Goal: Communication & Community: Answer question/provide support

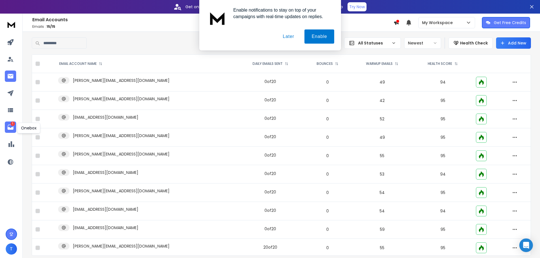
click at [9, 130] on icon at bounding box center [10, 127] width 6 height 5
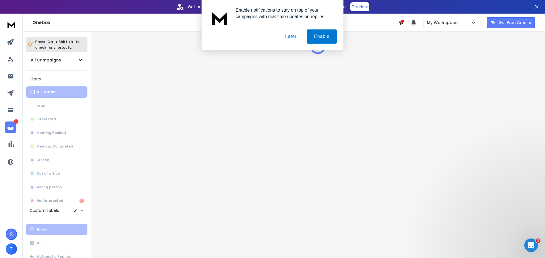
click at [298, 36] on button "Later" at bounding box center [291, 37] width 26 height 14
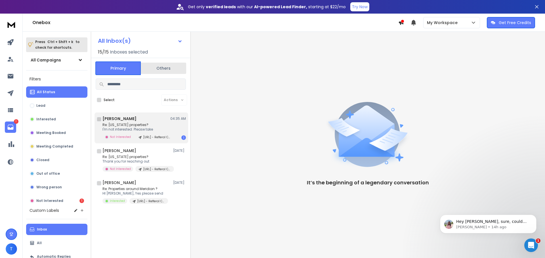
click at [124, 136] on p "Not Interested" at bounding box center [120, 137] width 21 height 4
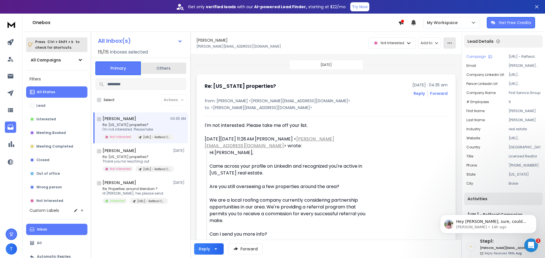
click at [451, 41] on icon "button" at bounding box center [449, 43] width 5 height 5
click at [445, 87] on div "Block email" at bounding box center [436, 83] width 42 height 9
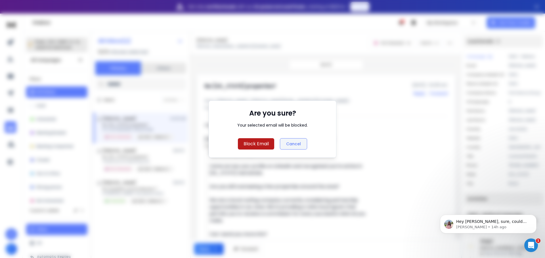
click at [270, 148] on button "Block Email" at bounding box center [256, 143] width 36 height 11
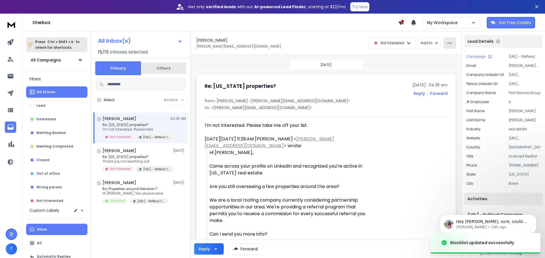
click at [452, 43] on icon "button" at bounding box center [449, 43] width 5 height 5
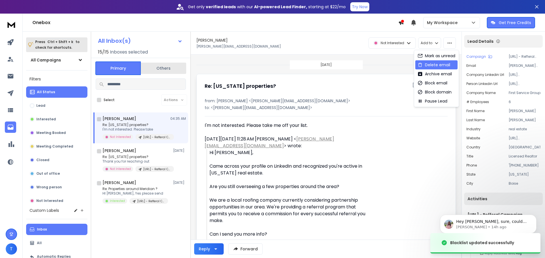
click at [437, 66] on div "Delete email" at bounding box center [433, 65] width 33 height 6
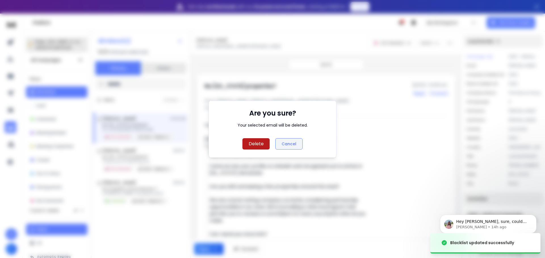
click at [261, 146] on button "Delete" at bounding box center [255, 143] width 27 height 11
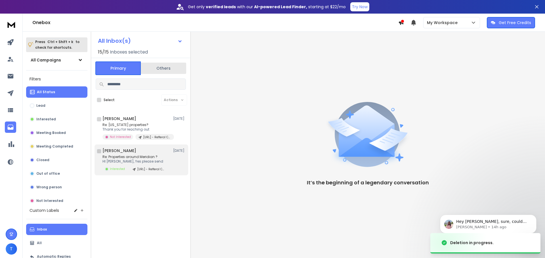
click at [135, 150] on h1 "[PERSON_NAME]" at bounding box center [119, 151] width 34 height 6
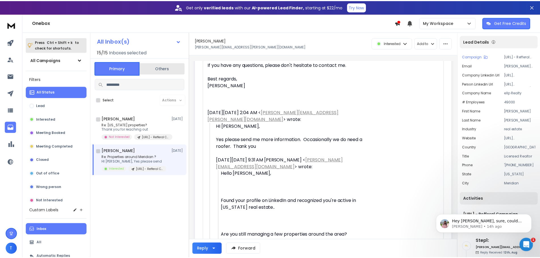
scroll to position [142, 0]
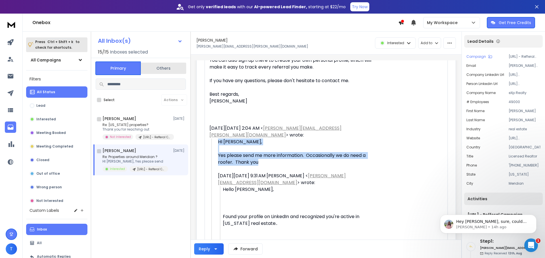
drag, startPoint x: 217, startPoint y: 139, endPoint x: 296, endPoint y: 161, distance: 82.2
click at [300, 163] on div "Yes please send me more information. Occasionally we do need a roofer. Thank you" at bounding box center [296, 159] width 157 height 14
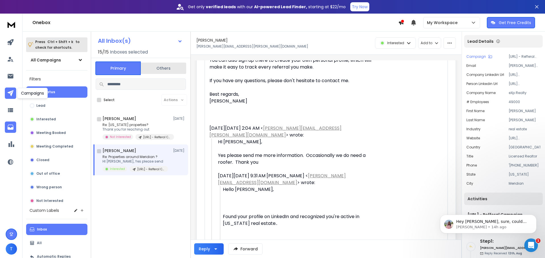
click at [8, 93] on icon at bounding box center [10, 93] width 7 height 7
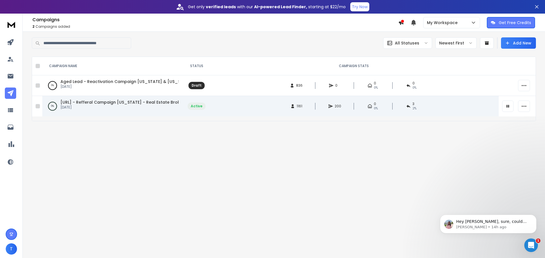
click at [110, 105] on span "[URL] - Refferal Campaign [US_STATE] - Real Estate Brokers" at bounding box center [123, 103] width 126 height 6
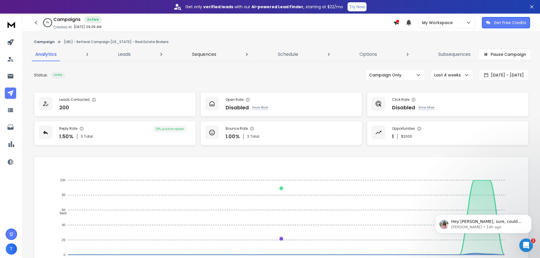
click at [202, 54] on p "Sequences" at bounding box center [204, 54] width 24 height 7
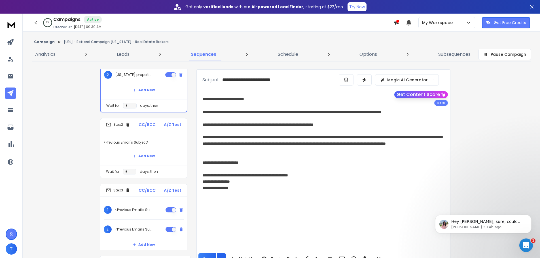
scroll to position [45, 0]
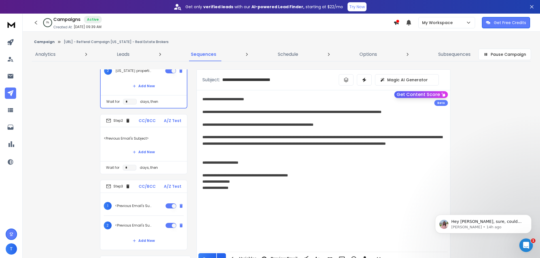
click at [150, 144] on p "<Previous Email's Subject>" at bounding box center [144, 139] width 80 height 16
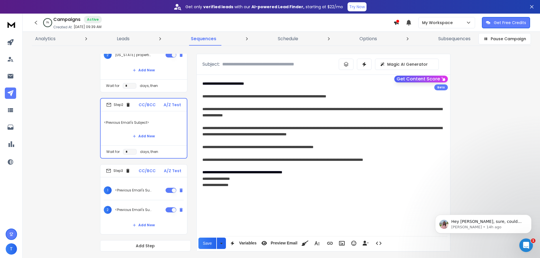
scroll to position [17, 0]
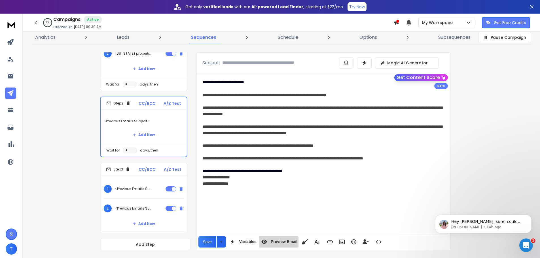
click at [281, 244] on span "Preview Email" at bounding box center [284, 242] width 29 height 5
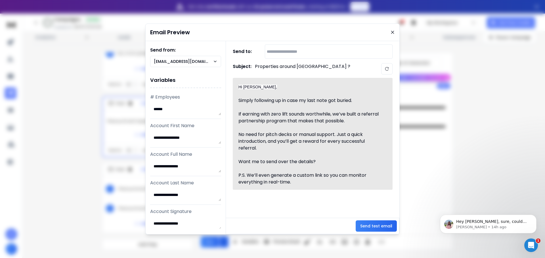
click at [392, 33] on icon at bounding box center [392, 32] width 5 height 5
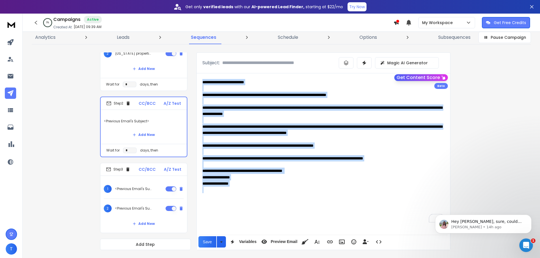
drag, startPoint x: 247, startPoint y: 193, endPoint x: 195, endPoint y: 79, distance: 125.5
click at [195, 79] on div "**********" at bounding box center [281, 151] width 363 height 198
click at [316, 244] on icon "button" at bounding box center [317, 242] width 7 height 7
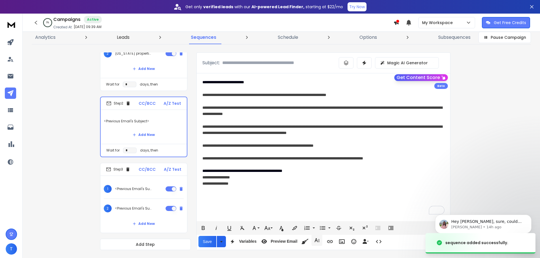
click at [127, 38] on p "Leads" at bounding box center [123, 37] width 13 height 7
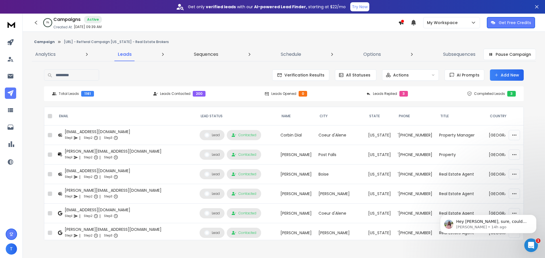
click at [203, 56] on p "Sequences" at bounding box center [206, 54] width 24 height 7
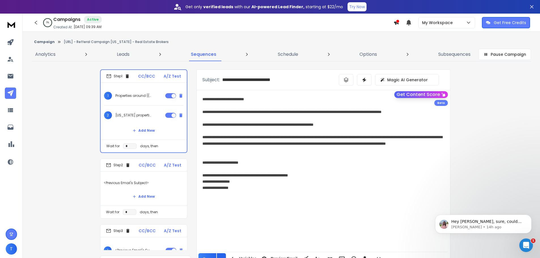
click at [127, 110] on div "2 [US_STATE] properties?" at bounding box center [143, 115] width 79 height 19
click at [128, 112] on div "2 [US_STATE] properties?" at bounding box center [128, 115] width 48 height 8
click at [130, 92] on div "1 Properties around {{City}} ?" at bounding box center [128, 96] width 48 height 8
click at [131, 114] on p "[US_STATE] properties?" at bounding box center [133, 115] width 36 height 5
click at [138, 91] on div "1 Properties around {{City}} ?" at bounding box center [143, 96] width 79 height 20
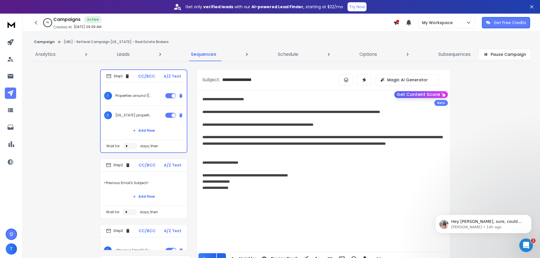
type input "**********"
click at [132, 185] on p "<Previous Email's Subject>" at bounding box center [144, 183] width 80 height 16
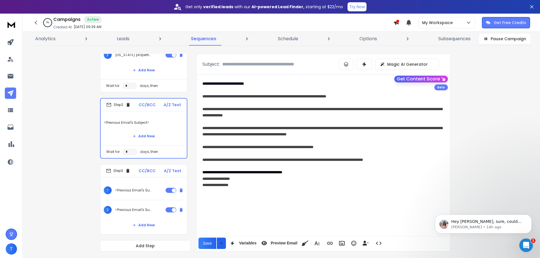
scroll to position [17, 0]
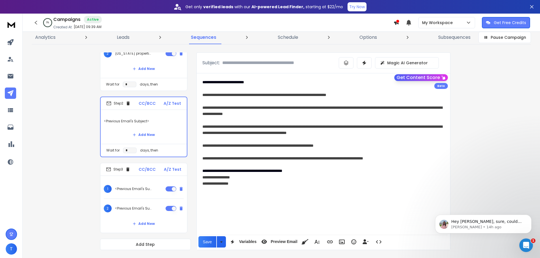
click at [145, 190] on p "<Previous Email's Subject>" at bounding box center [133, 189] width 36 height 5
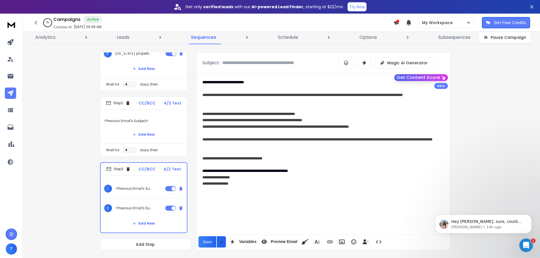
click at [135, 211] on p "<Previous Email's Subject>" at bounding box center [133, 208] width 36 height 5
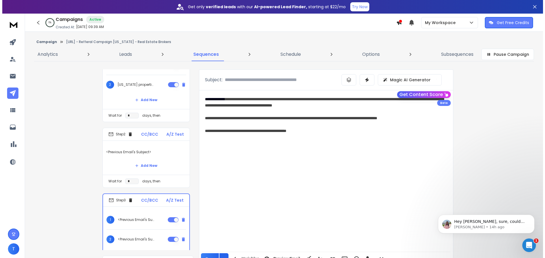
scroll to position [45, 0]
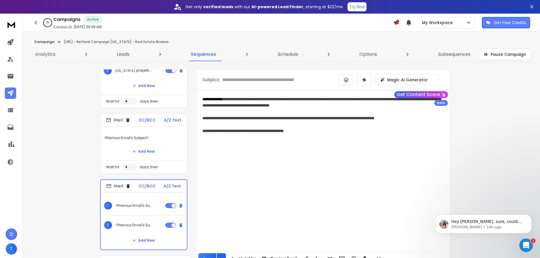
click at [140, 208] on p "<Previous Email's Subject>" at bounding box center [133, 206] width 36 height 5
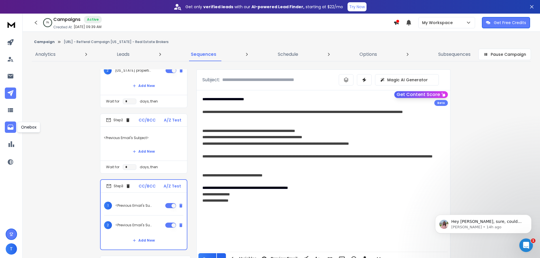
click at [11, 125] on icon at bounding box center [10, 127] width 7 height 7
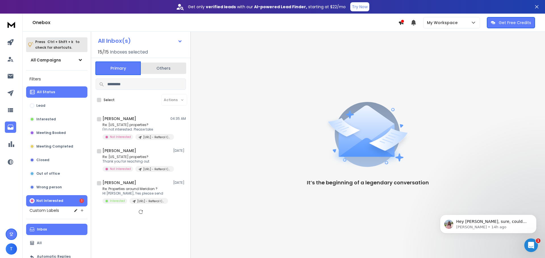
click at [53, 205] on button "Not Interested 1" at bounding box center [56, 200] width 61 height 11
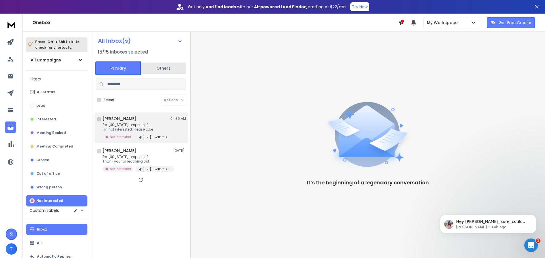
click at [126, 127] on p "Re: [US_STATE] properties?" at bounding box center [136, 125] width 68 height 5
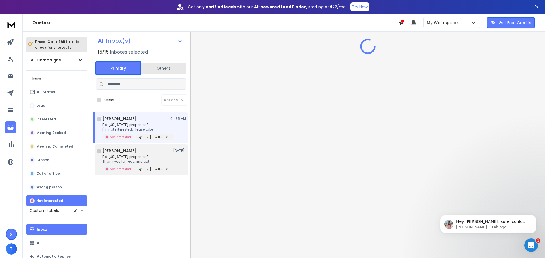
click at [128, 158] on p "Re: [US_STATE] properties?" at bounding box center [136, 157] width 68 height 5
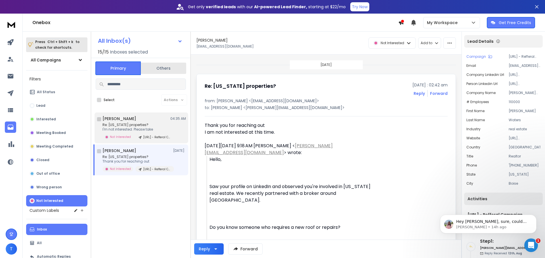
click at [131, 126] on p "Re: [US_STATE] properties?" at bounding box center [136, 125] width 68 height 5
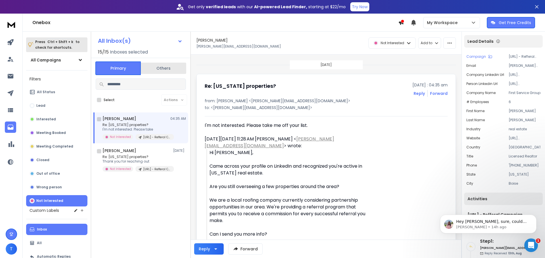
click at [533, 246] on icon "Open Intercom Messenger" at bounding box center [530, 245] width 9 height 9
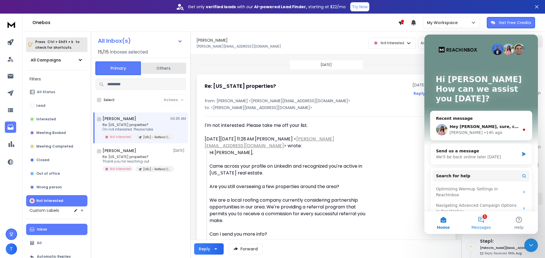
click at [483, 223] on button "1 Messages" at bounding box center [481, 223] width 38 height 23
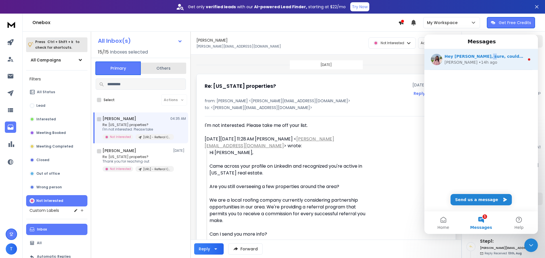
drag, startPoint x: 479, startPoint y: 58, endPoint x: 477, endPoint y: 55, distance: 3.2
click at [477, 56] on span "Hey [PERSON_NAME], sure, could you please share the error that is occurring?" at bounding box center [532, 56] width 176 height 5
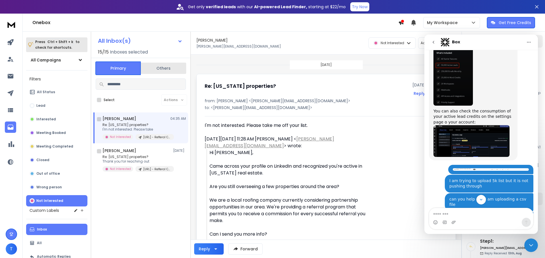
scroll to position [170, 0]
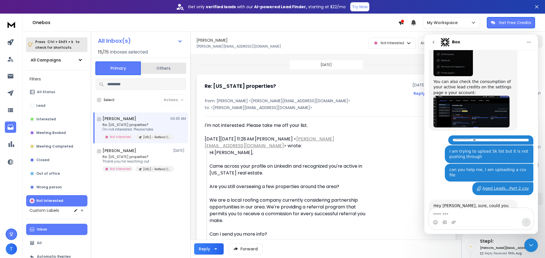
click at [475, 215] on textarea "Message…" at bounding box center [481, 214] width 104 height 10
type textarea "**********"
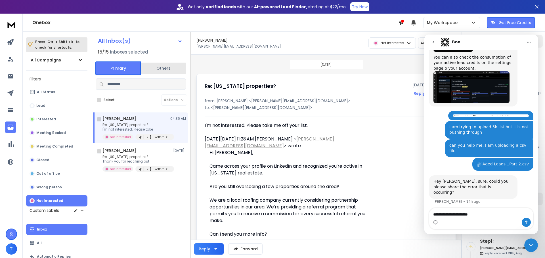
type textarea "**********"
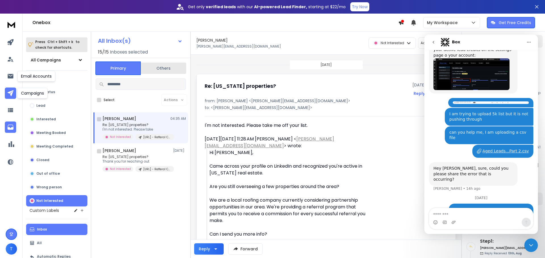
click at [10, 95] on icon at bounding box center [10, 93] width 7 height 7
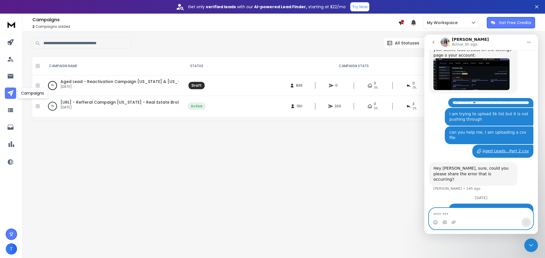
click at [470, 212] on textarea "Message…" at bounding box center [481, 214] width 104 height 10
paste textarea "Message…"
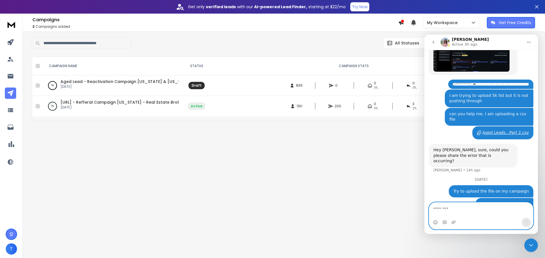
scroll to position [228, 0]
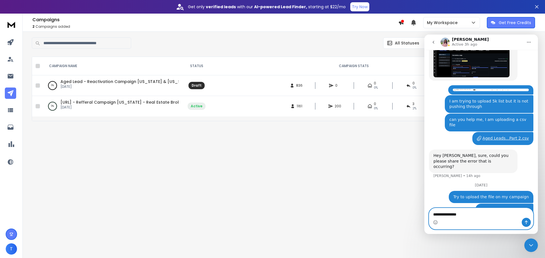
type textarea "**********"
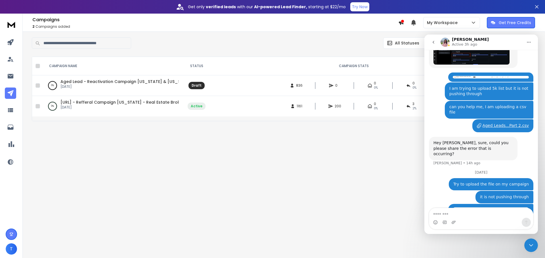
click at [533, 245] on icon "Close Intercom Messenger" at bounding box center [530, 245] width 7 height 7
